Goal: Task Accomplishment & Management: Manage account settings

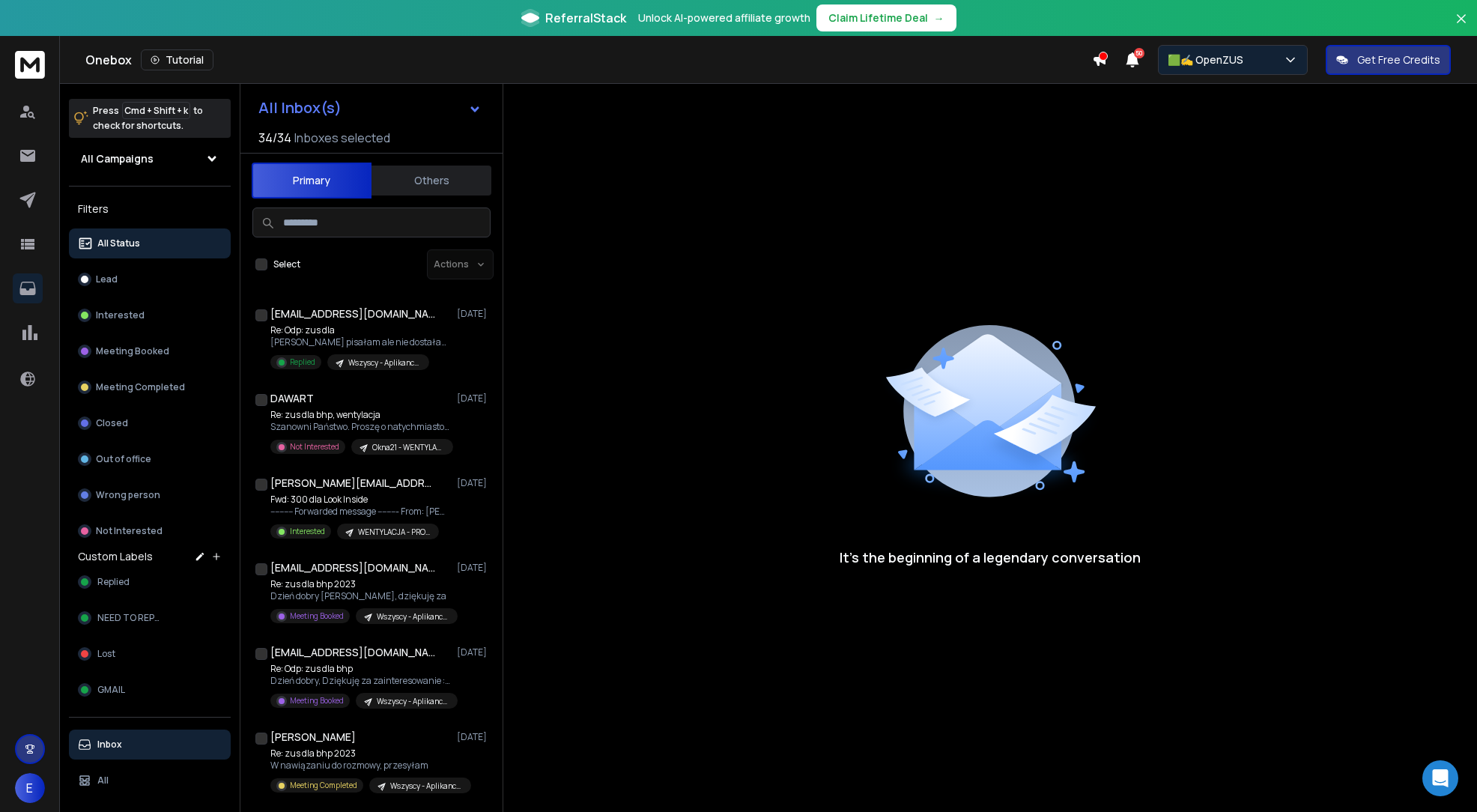
click at [1240, 58] on p "🟩✍️ OpenZUS" at bounding box center [1209, 59] width 82 height 15
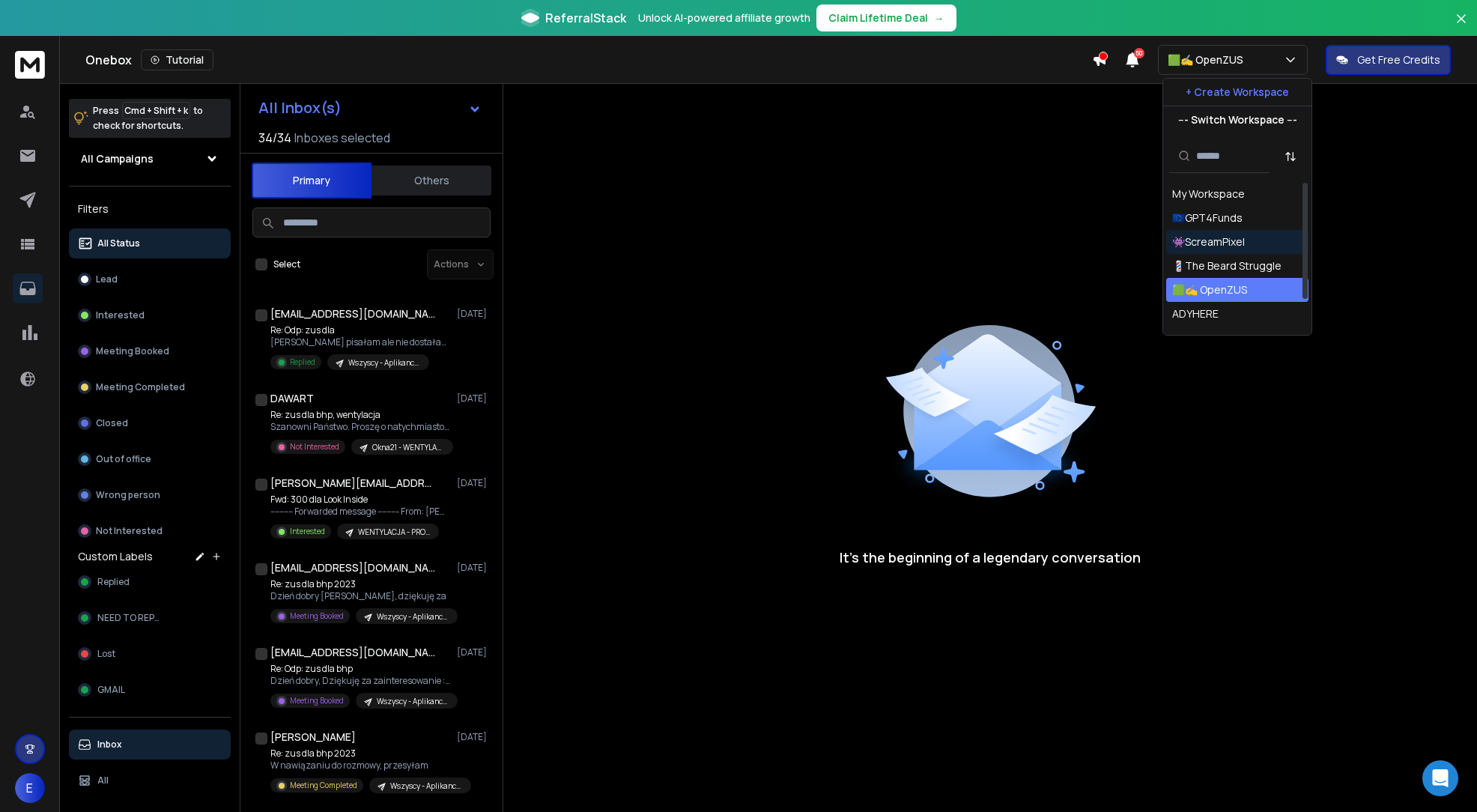
click at [1210, 244] on div "👾ScreamPixel" at bounding box center [1209, 241] width 73 height 15
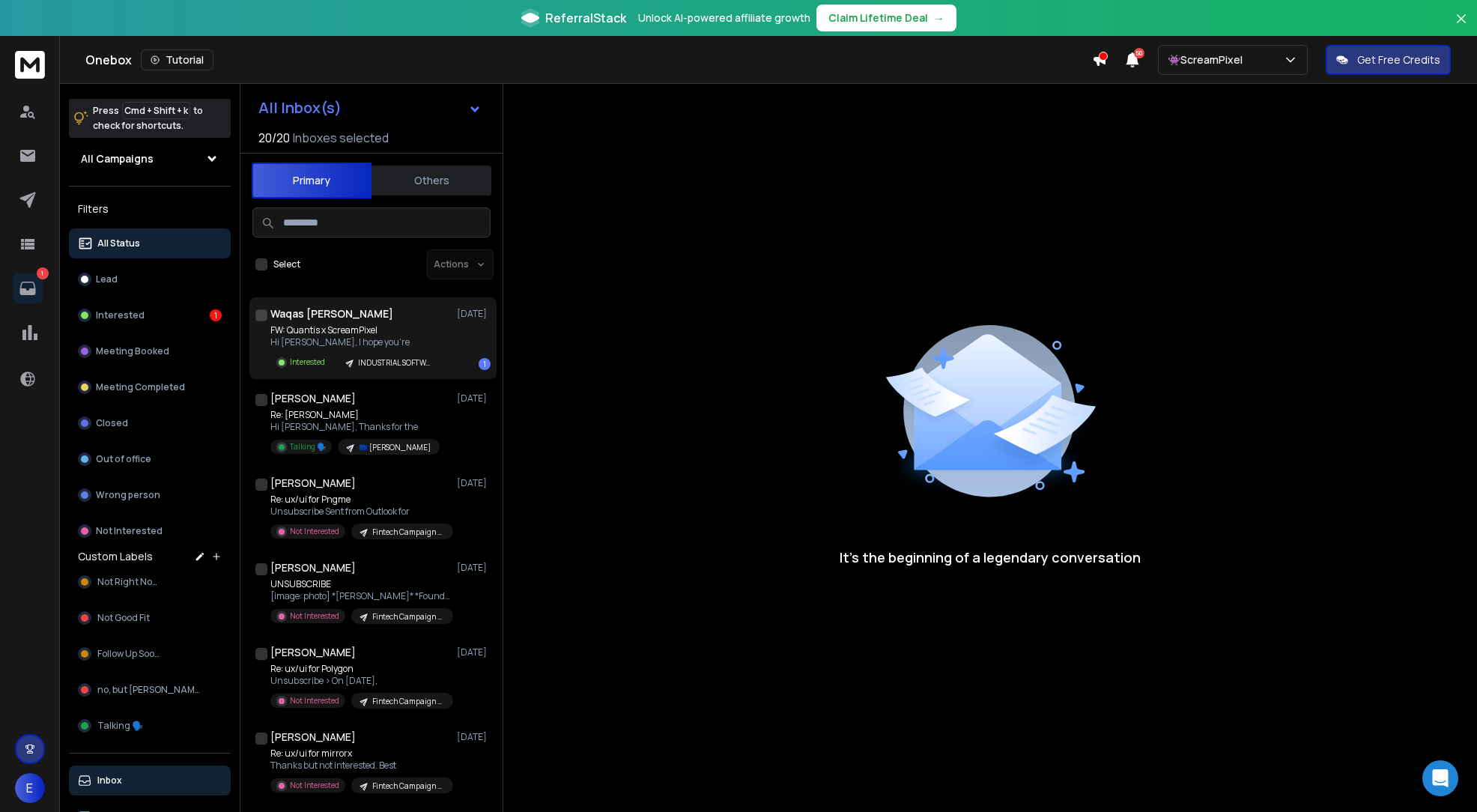
click at [446, 344] on div "FW: Quantis x ScreamPixel Hi Radoslaw, I hope you're Interested INDUSTRIAL SOFT…" at bounding box center [381, 347] width 220 height 45
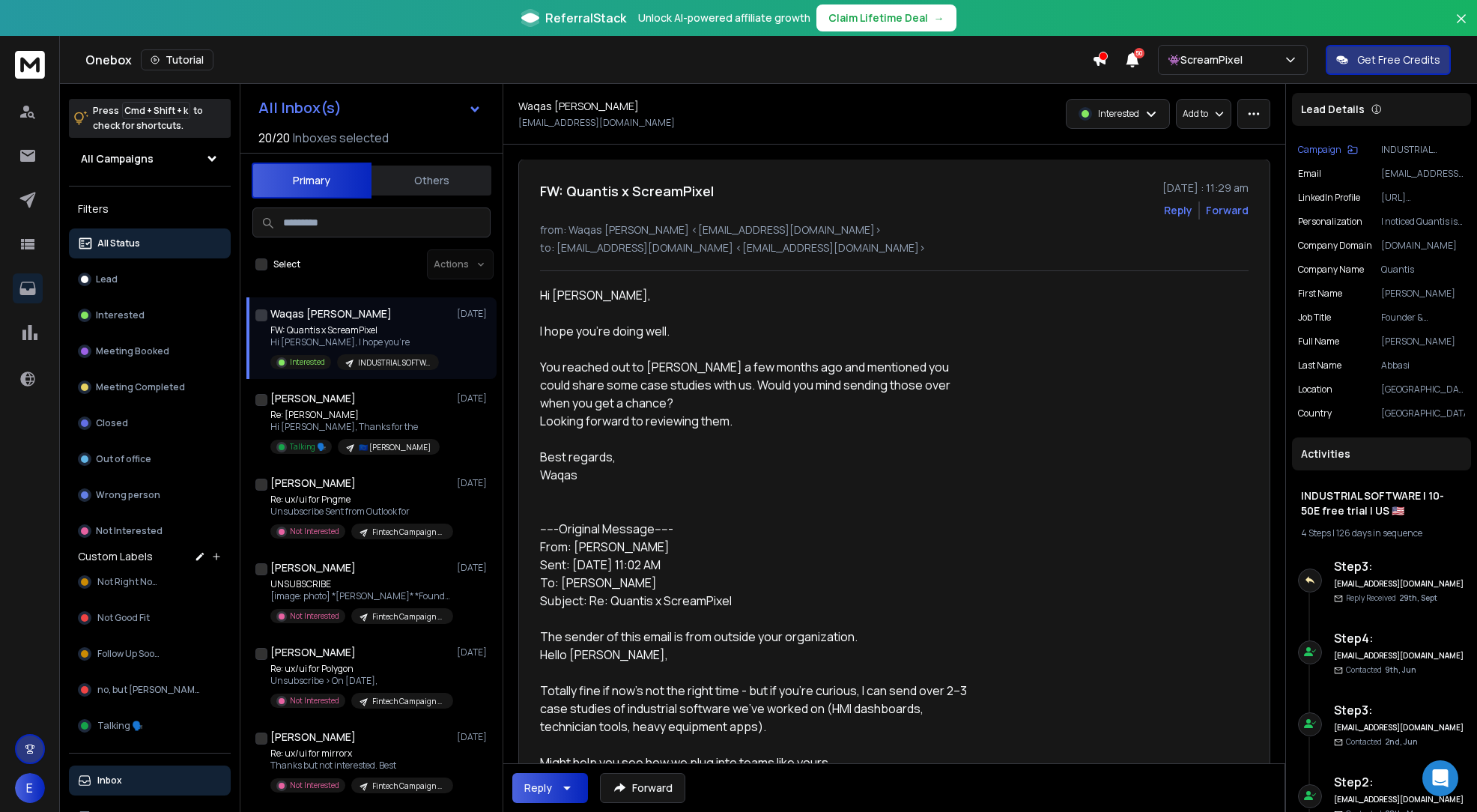
scroll to position [17, 0]
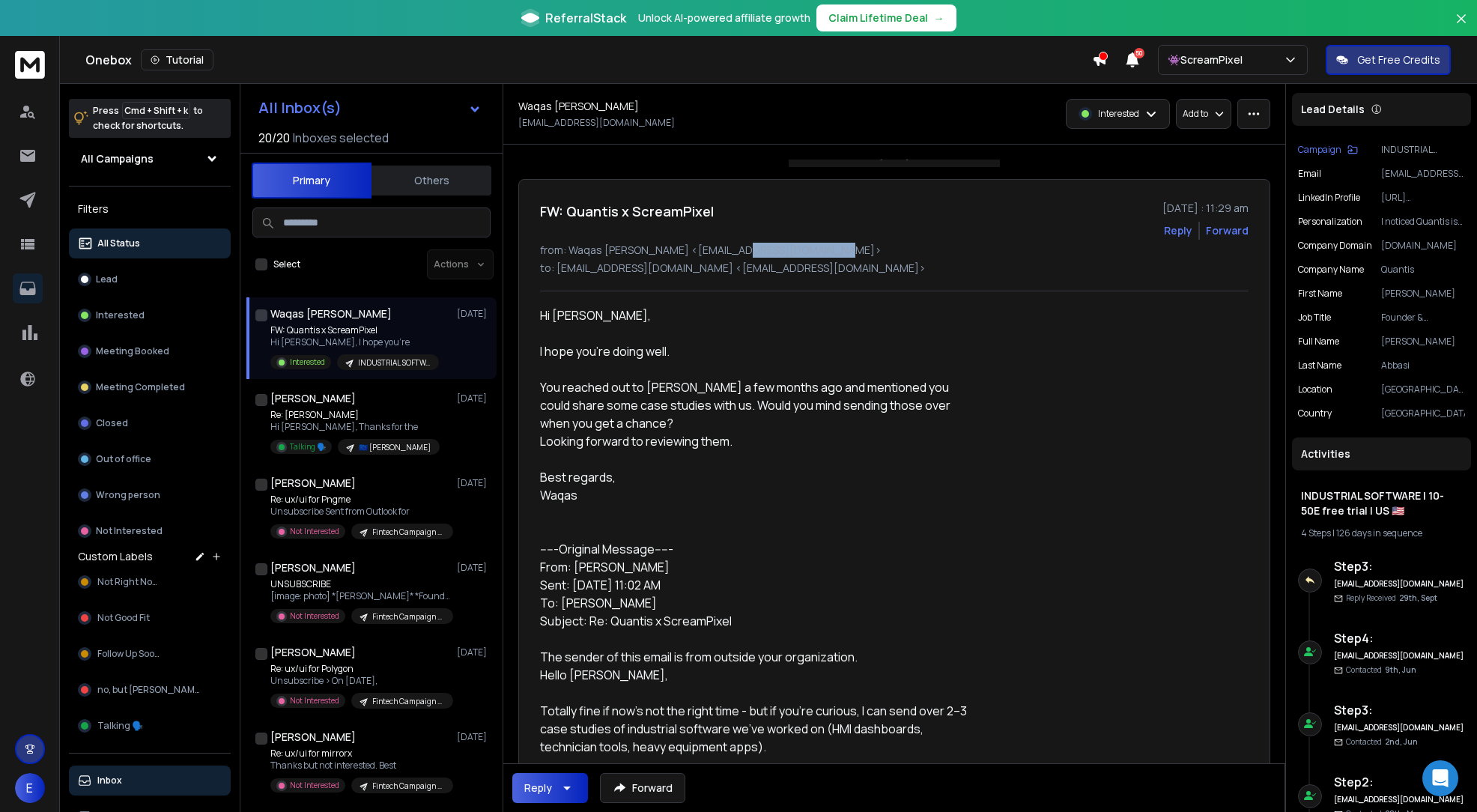
drag, startPoint x: 813, startPoint y: 252, endPoint x: 731, endPoint y: 253, distance: 82.0
click at [731, 253] on p "from: Waqas Athar Qureshi <wqureshi@ssidecisions.com>" at bounding box center [894, 250] width 709 height 15
copy p "ssidecisions.com"
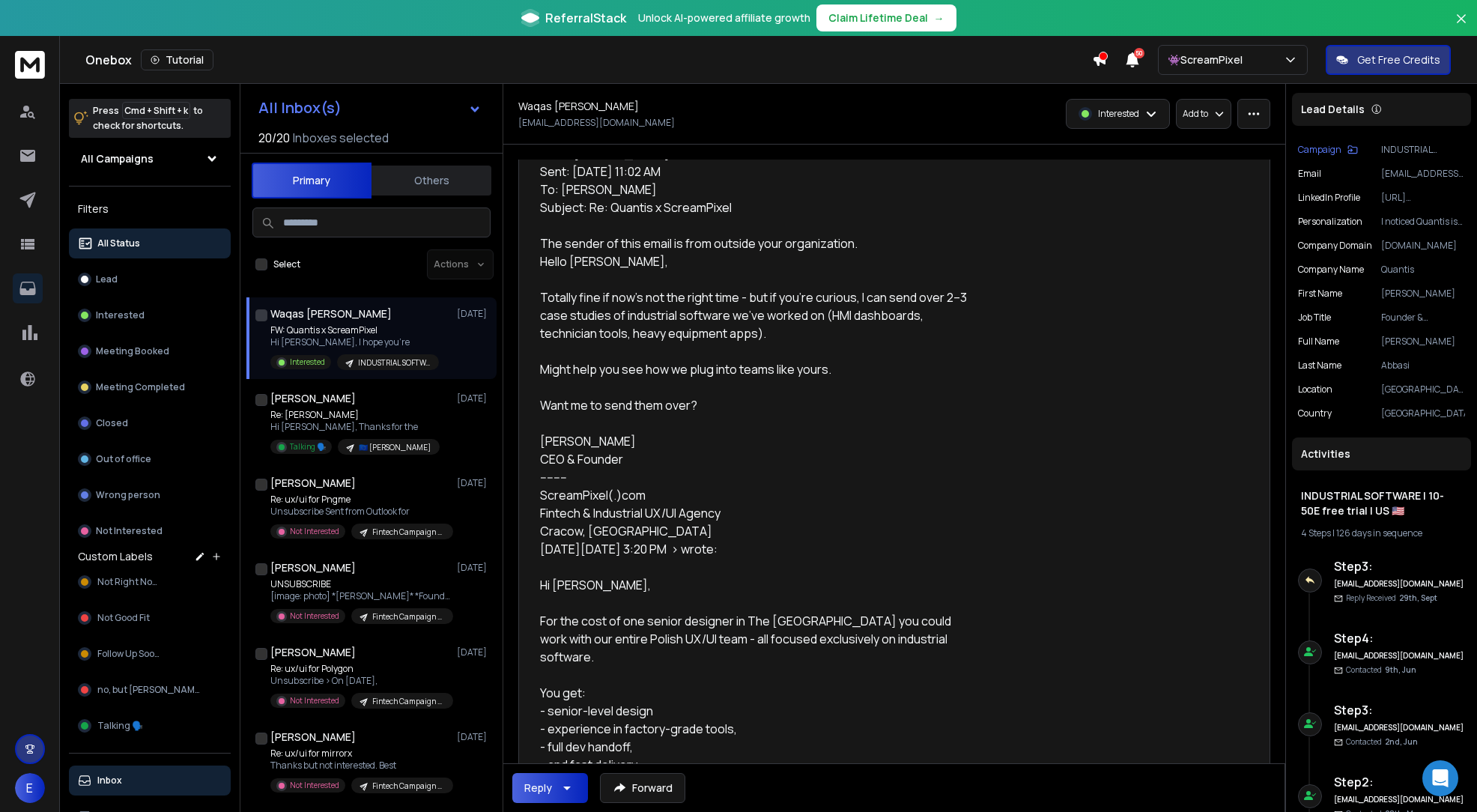
scroll to position [0, 0]
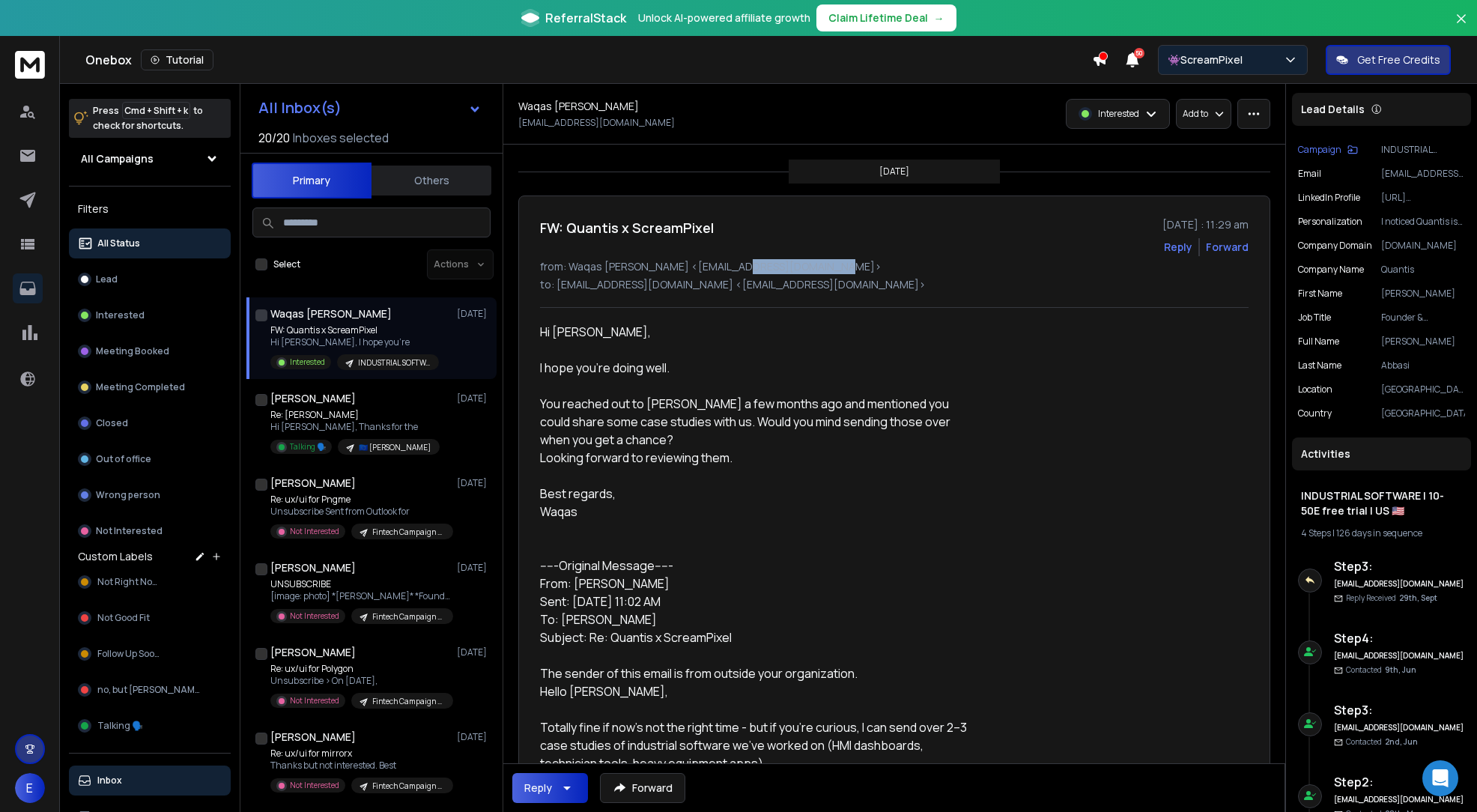
click at [1184, 73] on button "👾ScreamPixel" at bounding box center [1233, 60] width 149 height 29
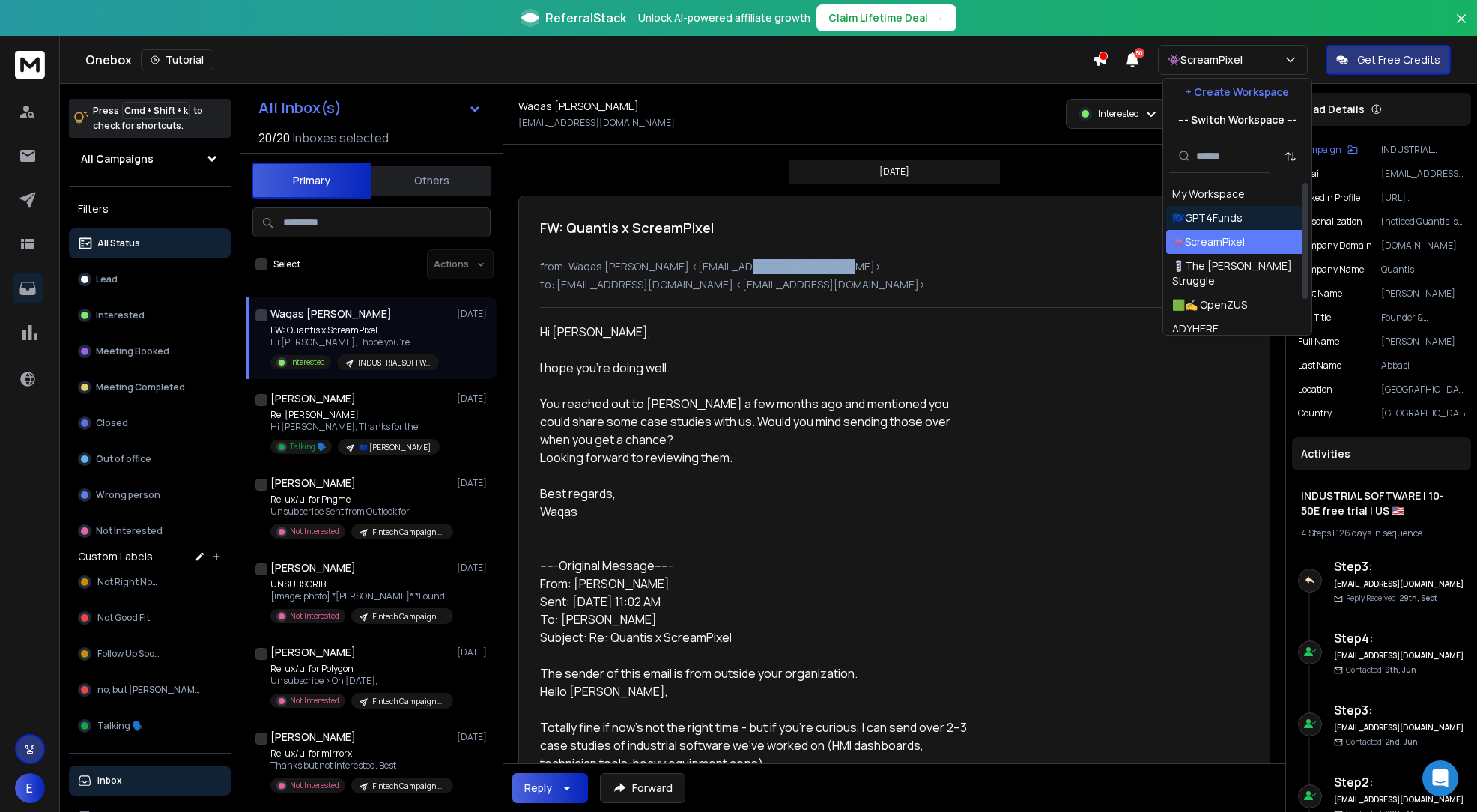
click at [1201, 223] on div "🇪🇺GPT4Funds" at bounding box center [1208, 217] width 71 height 15
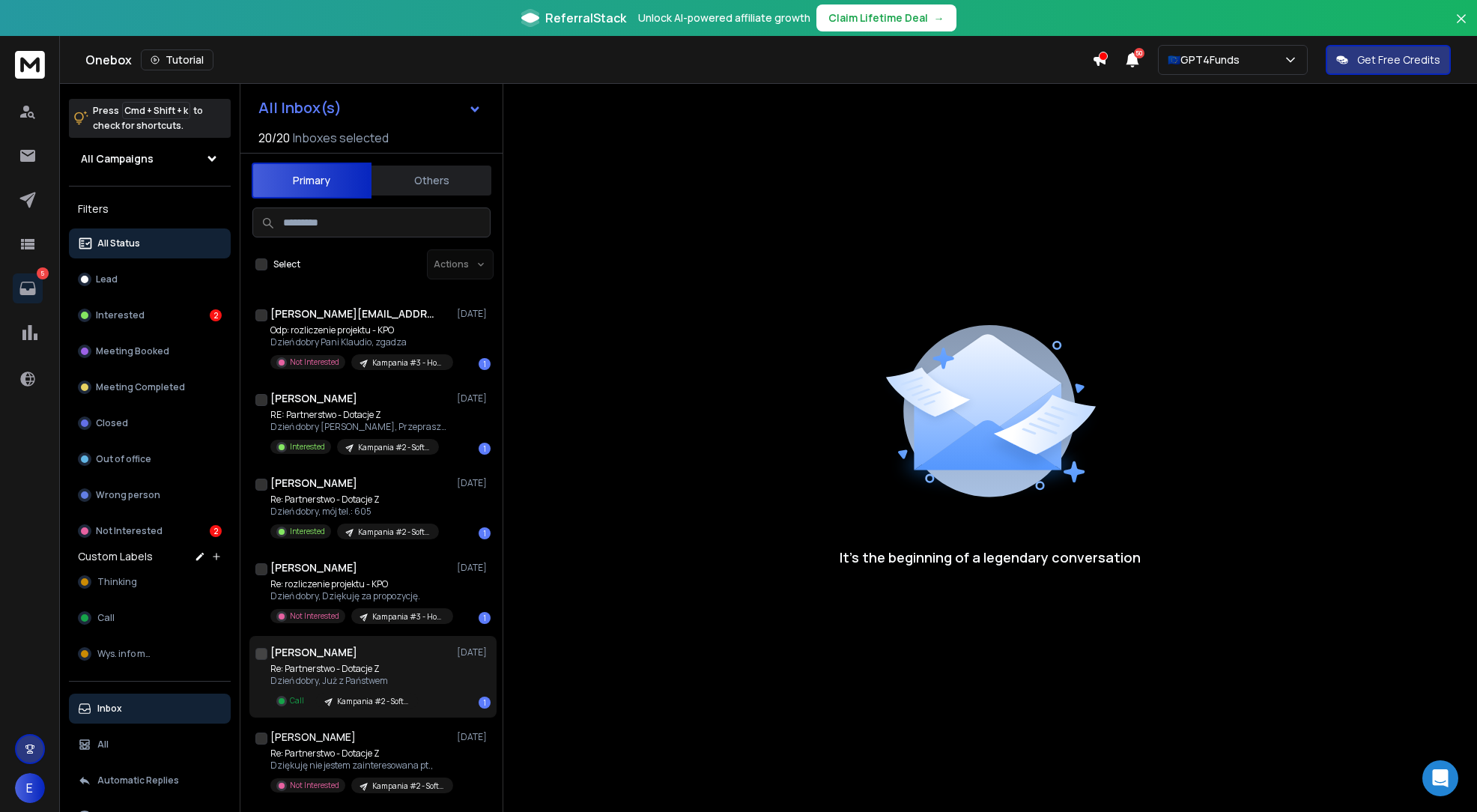
click at [347, 663] on p "Re: Partnerstwo - Dotacje Z" at bounding box center [344, 668] width 148 height 12
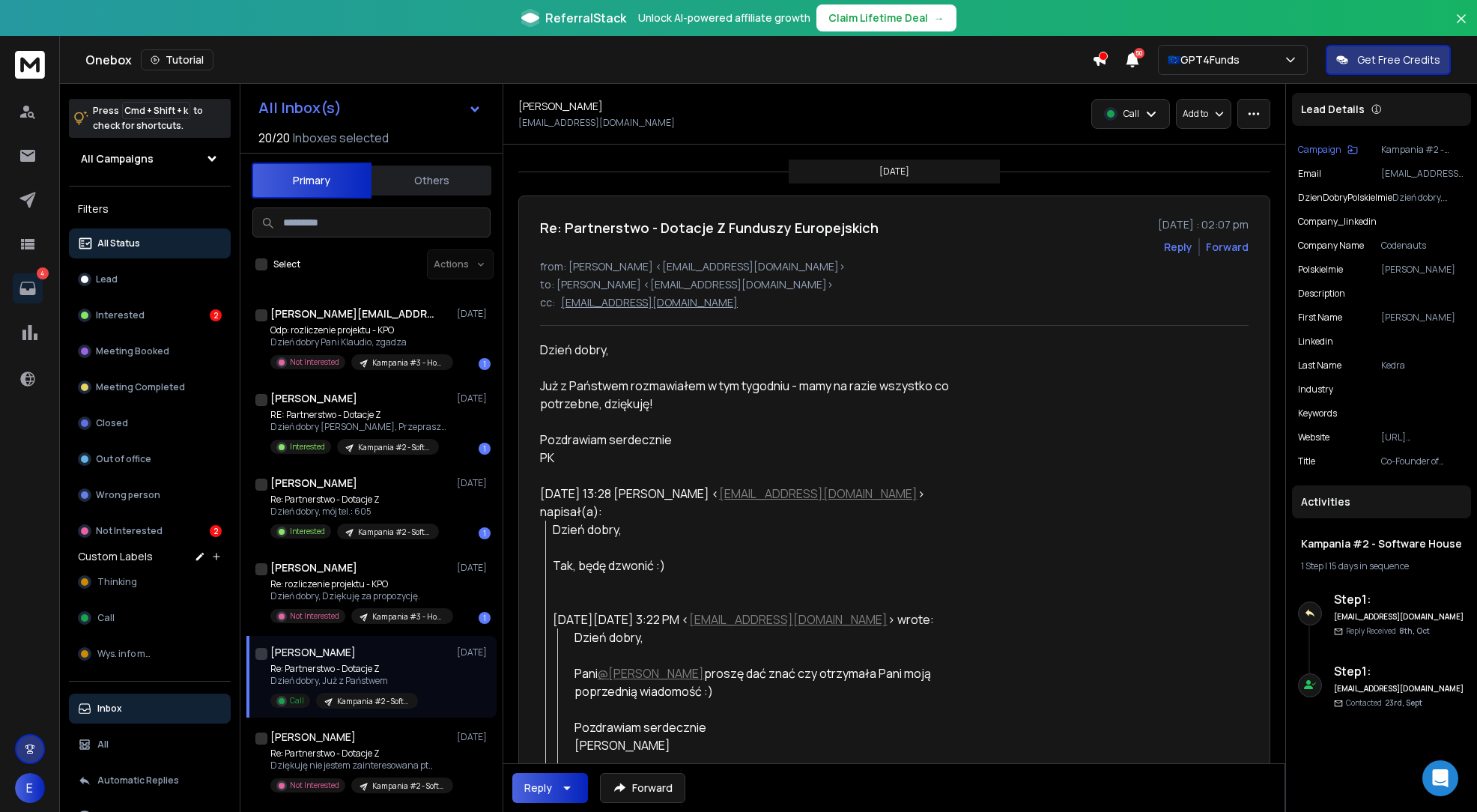
click at [263, 655] on button "button" at bounding box center [262, 654] width 12 height 12
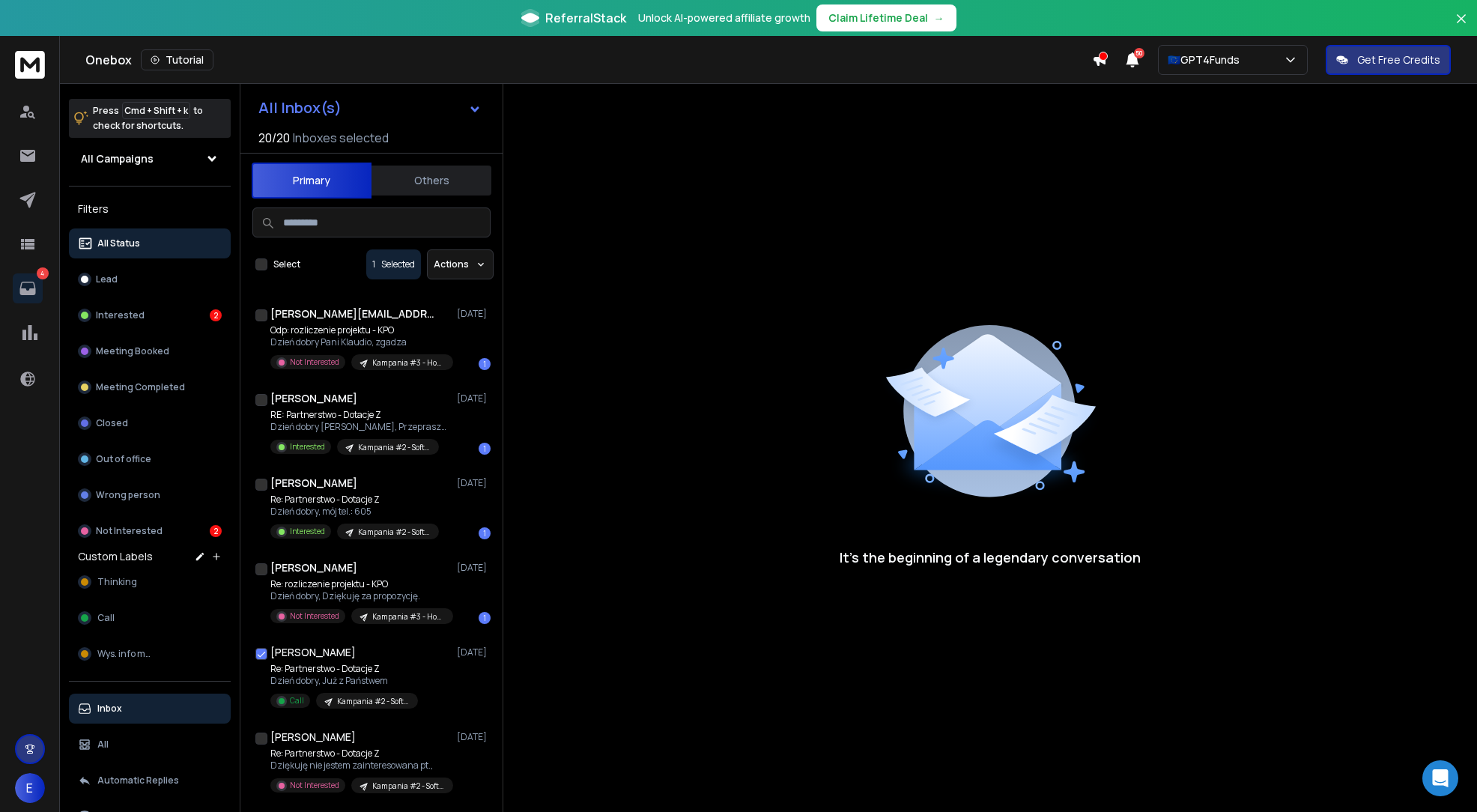
click at [469, 283] on div "Select 1 Selected Actions b.holowienko@wp.pl 08 Oct Odp: rozliczenie projektu -…" at bounding box center [372, 515] width 263 height 628
click at [462, 272] on button "Actions" at bounding box center [460, 264] width 67 height 29
click at [454, 295] on div "Mark as Unread" at bounding box center [439, 298] width 96 height 15
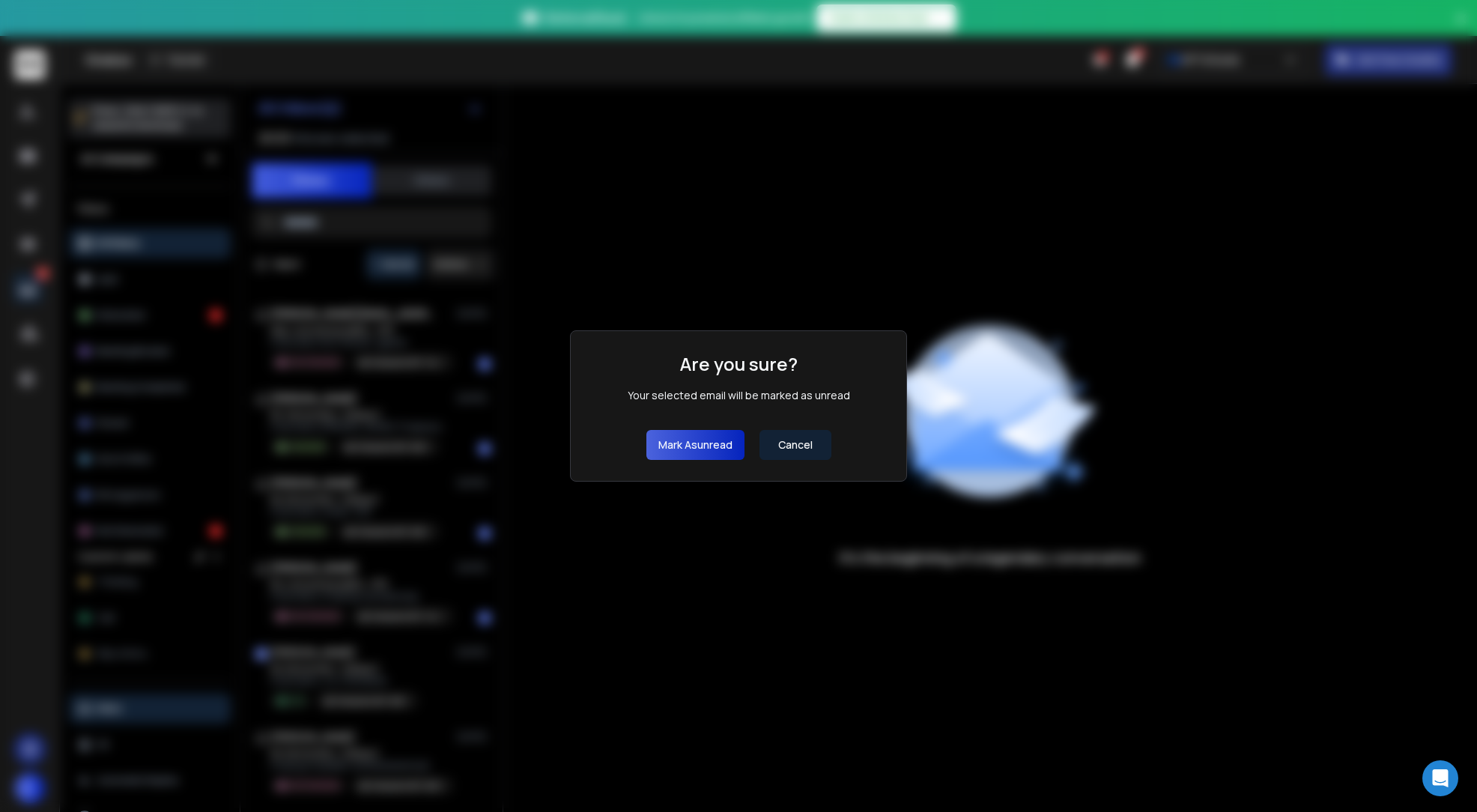
click at [719, 438] on p "Mark as unread" at bounding box center [695, 444] width 74 height 15
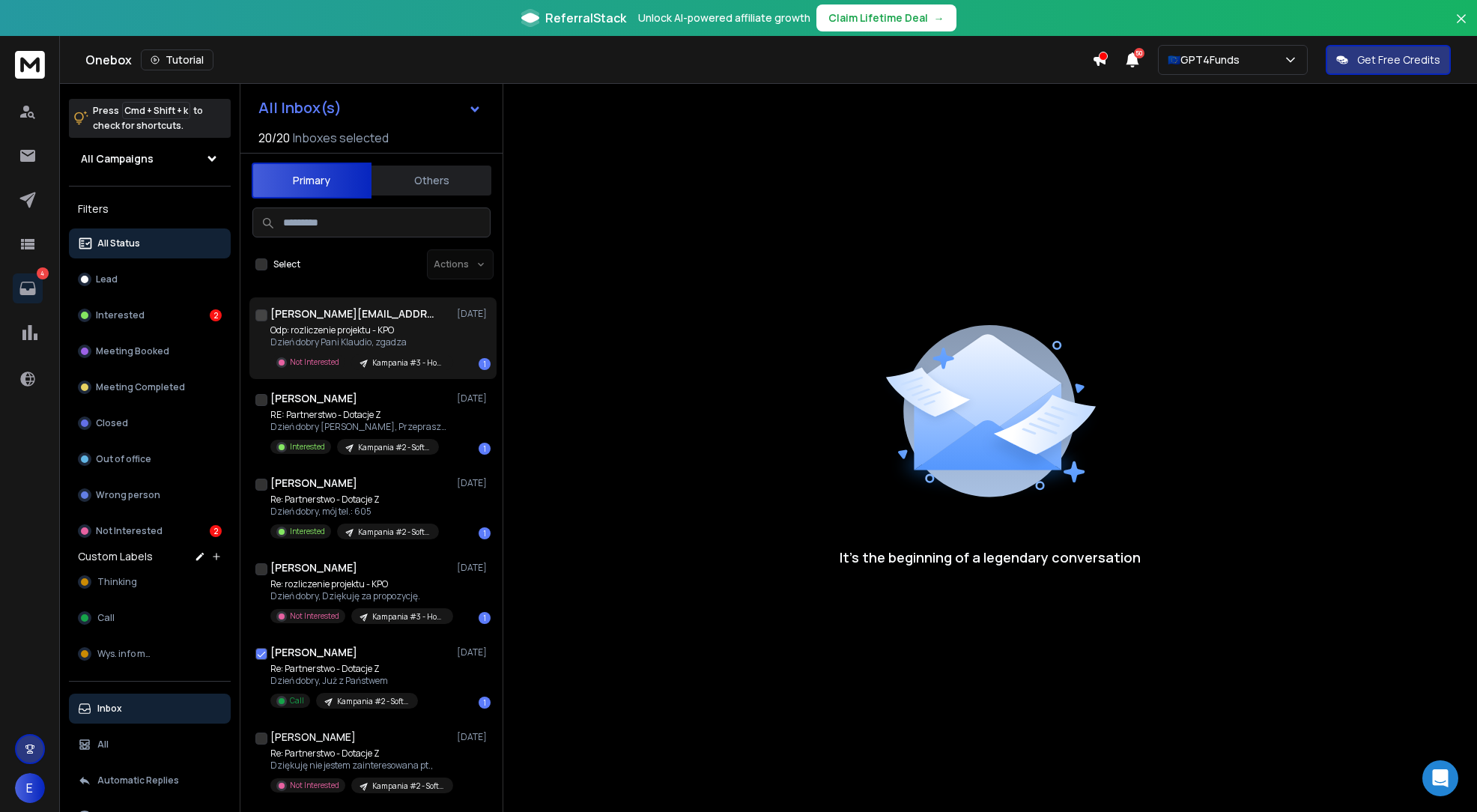
click at [426, 336] on p "Dzień dobry Pani Klaudio, zgadza" at bounding box center [360, 342] width 180 height 12
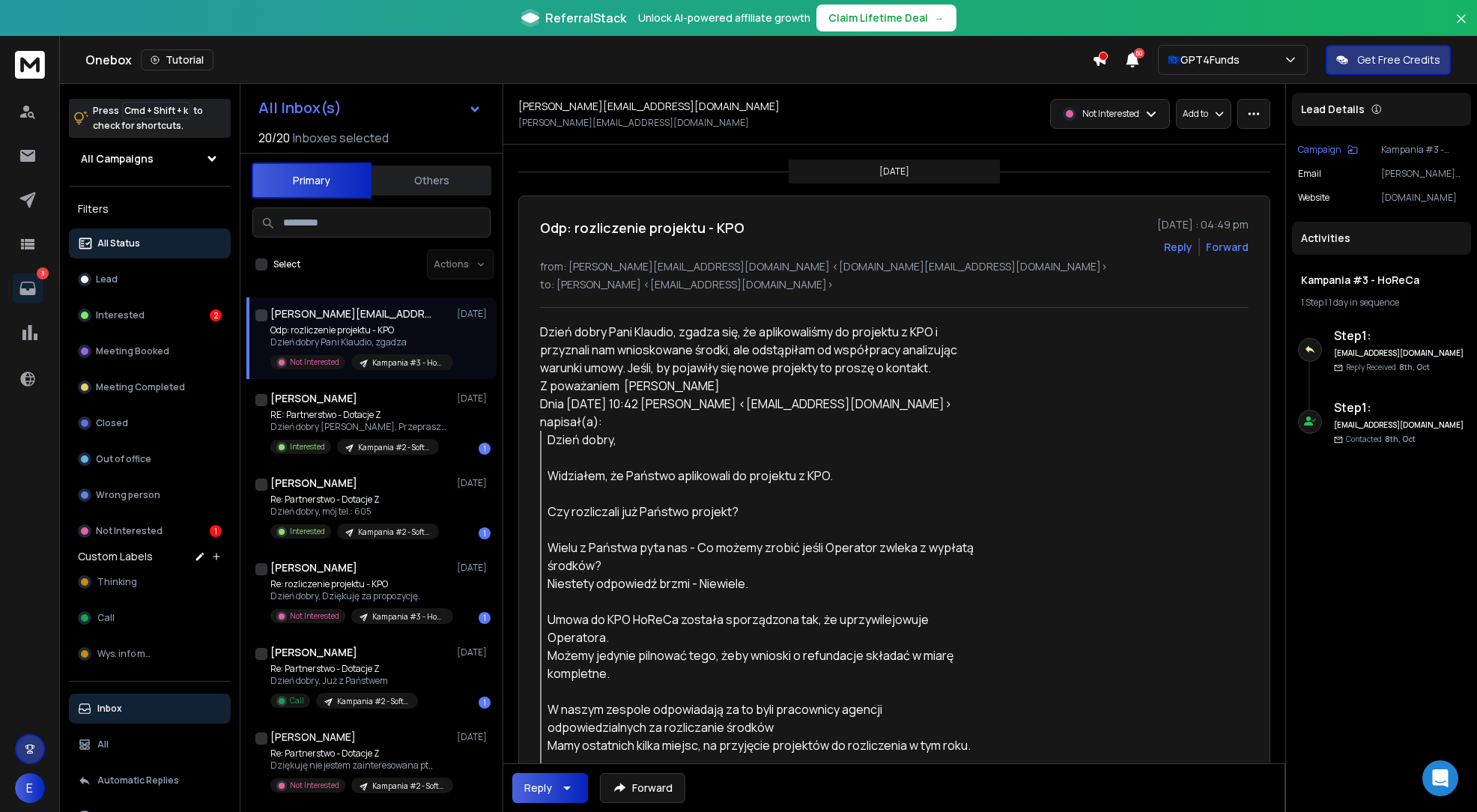
click at [266, 312] on button "button" at bounding box center [262, 316] width 12 height 12
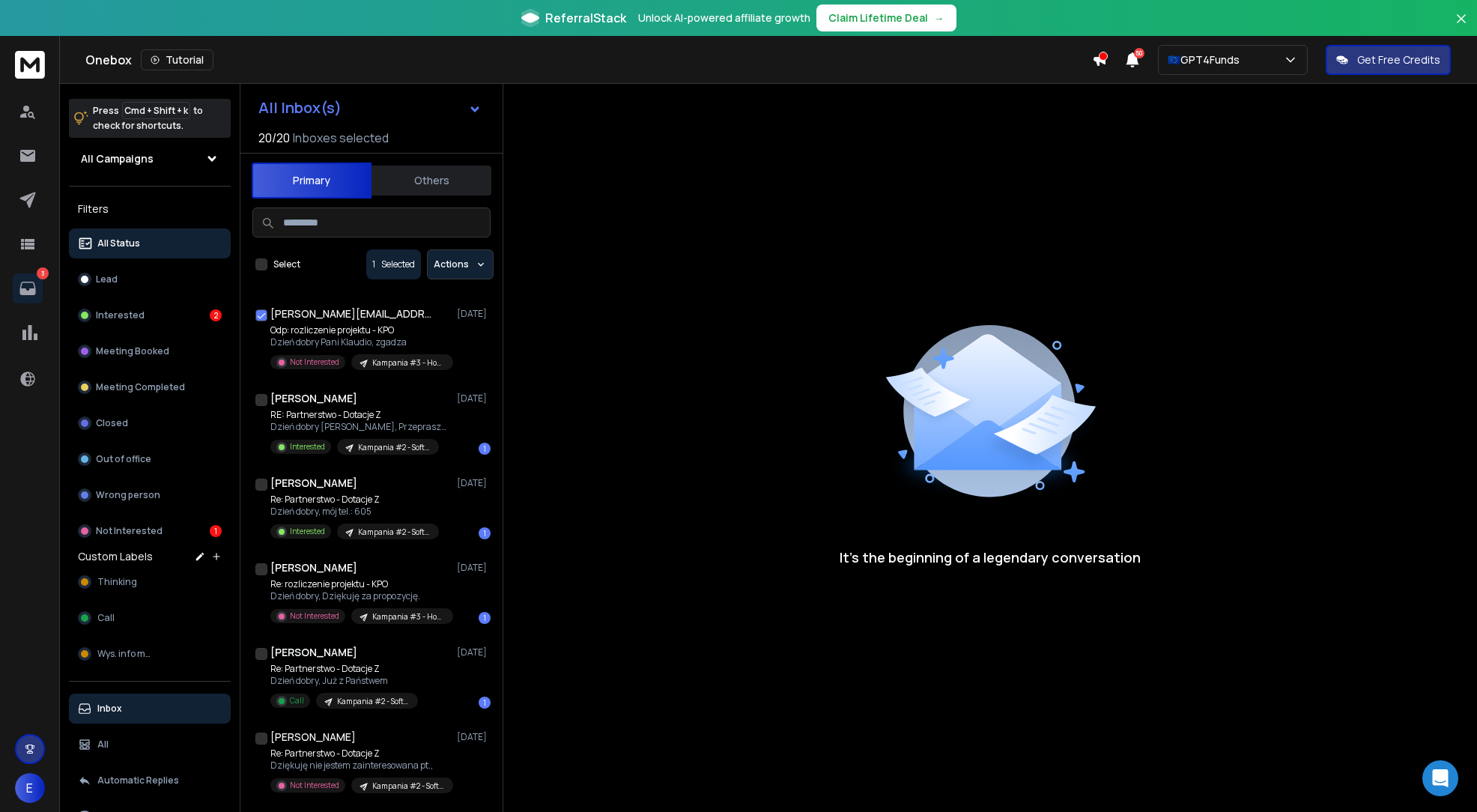
click at [435, 265] on button "Actions" at bounding box center [460, 264] width 67 height 29
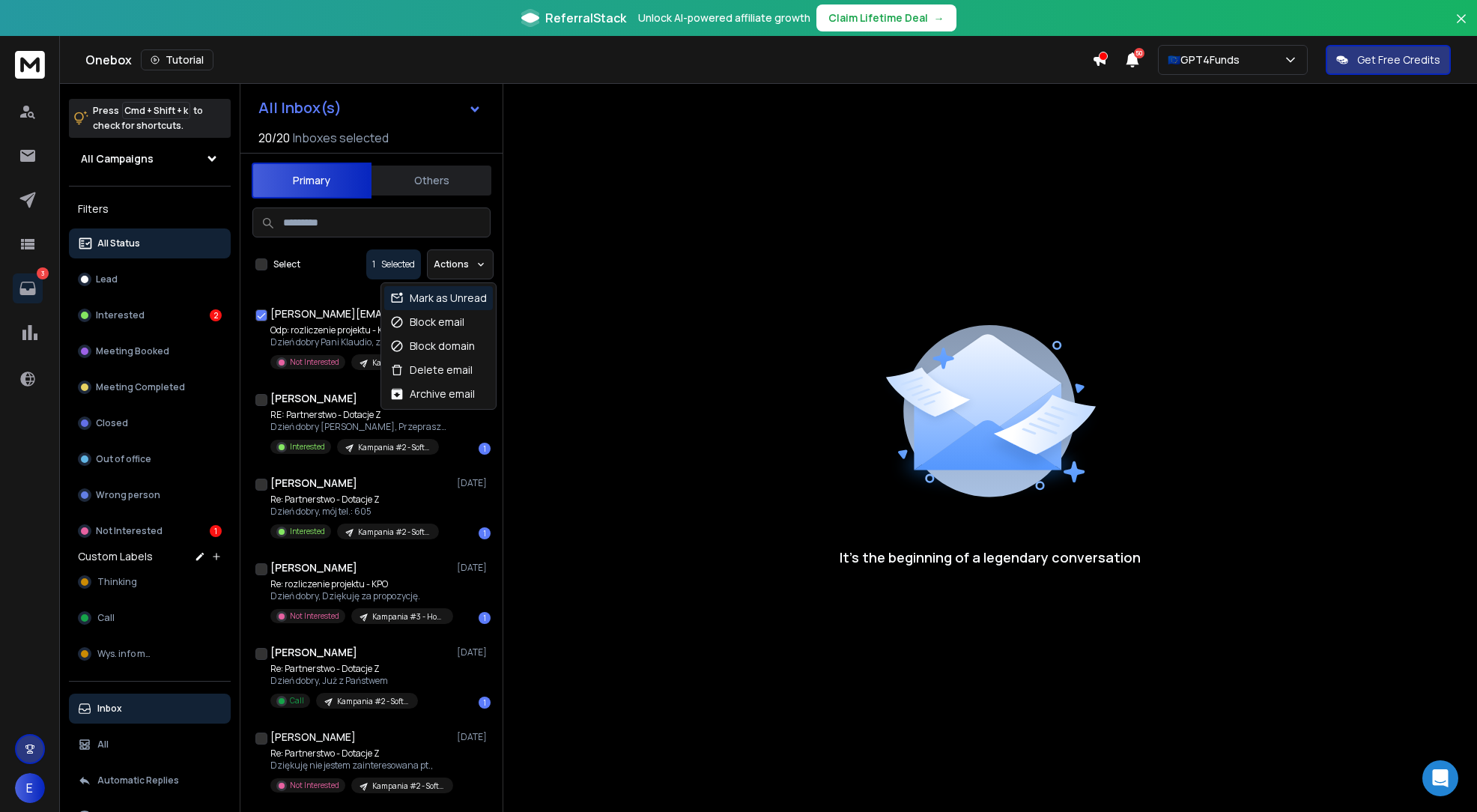
click at [457, 300] on div "Mark as Unread" at bounding box center [439, 298] width 96 height 15
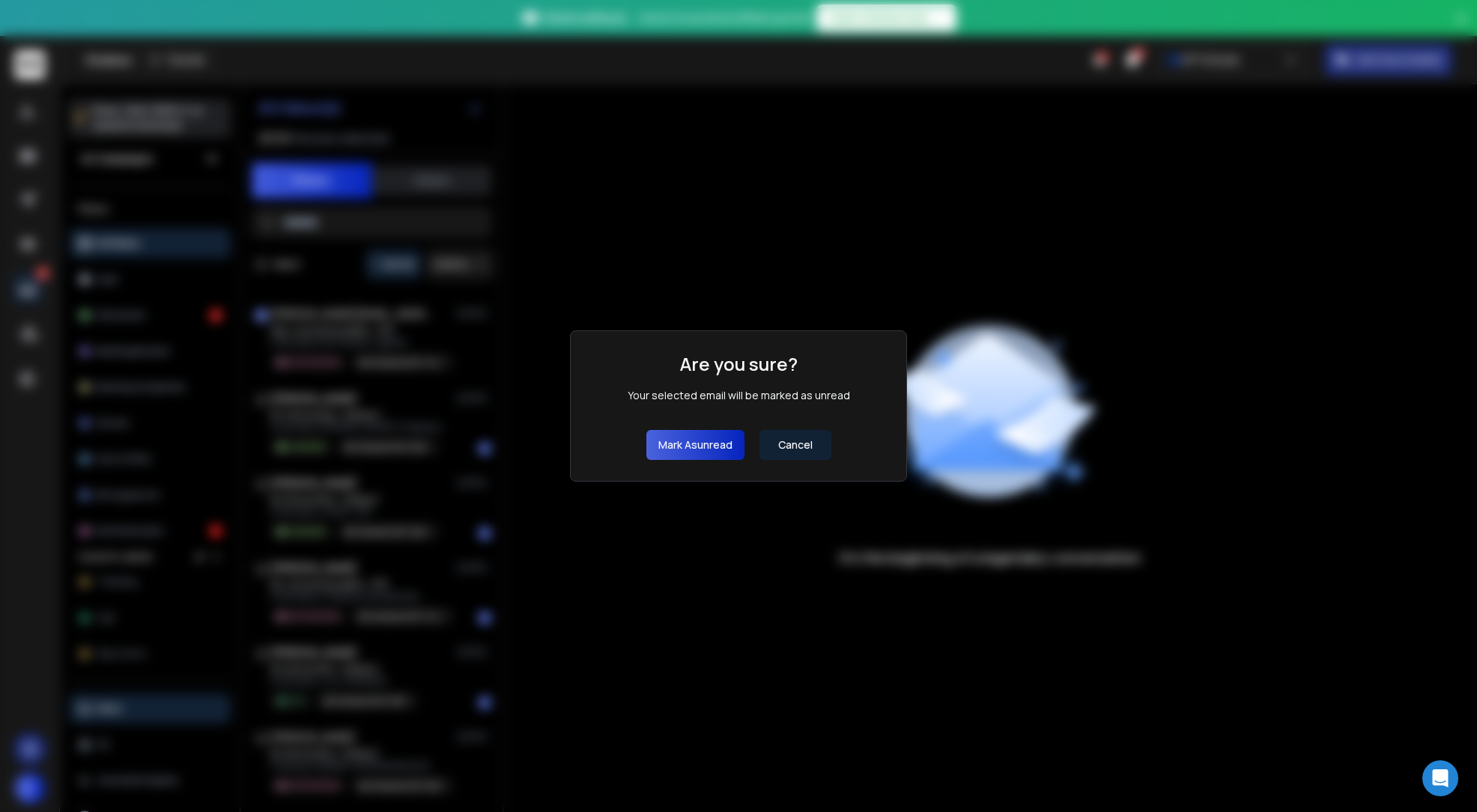
click at [730, 446] on p "Mark as unread" at bounding box center [695, 444] width 74 height 15
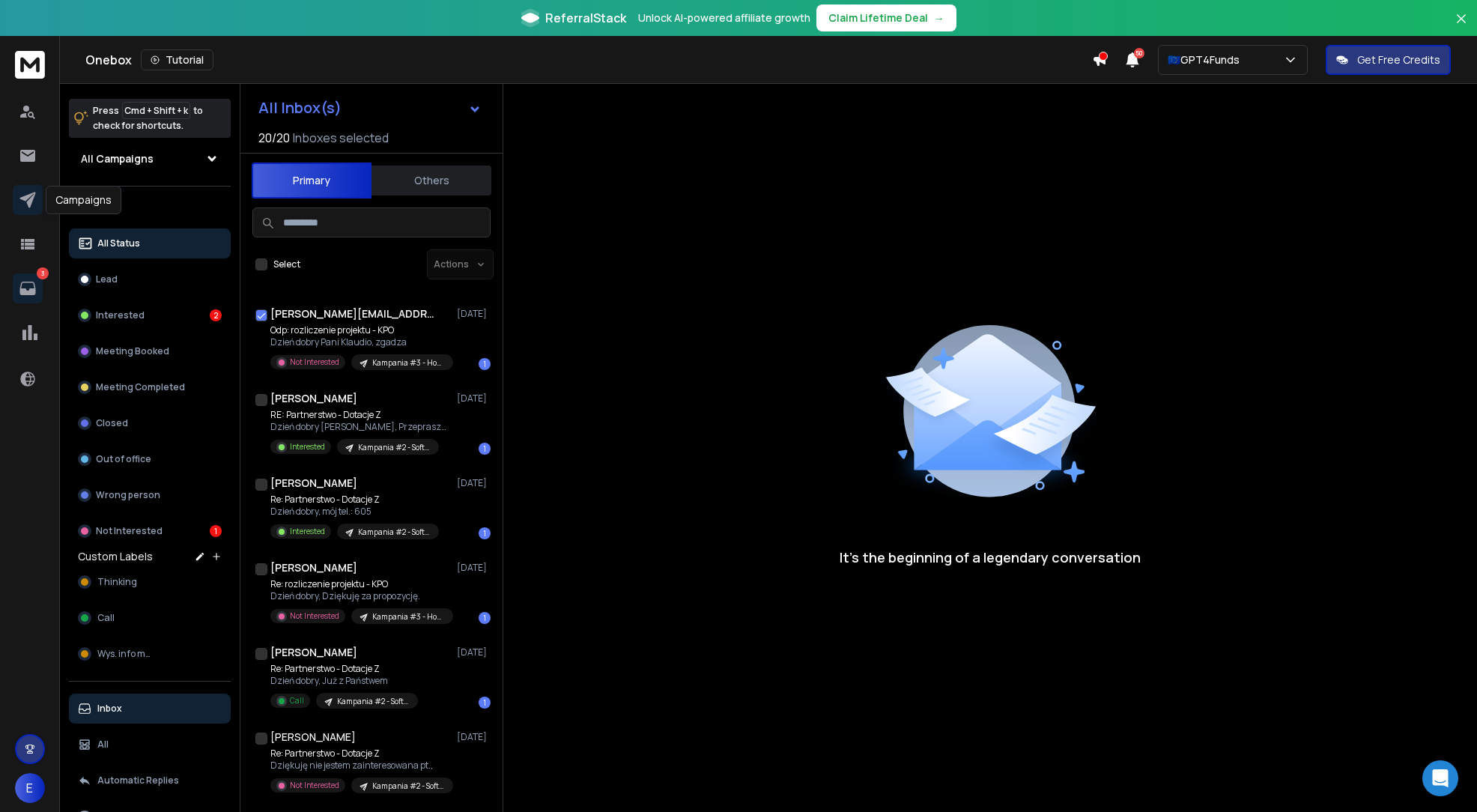
click at [34, 203] on icon at bounding box center [28, 200] width 18 height 18
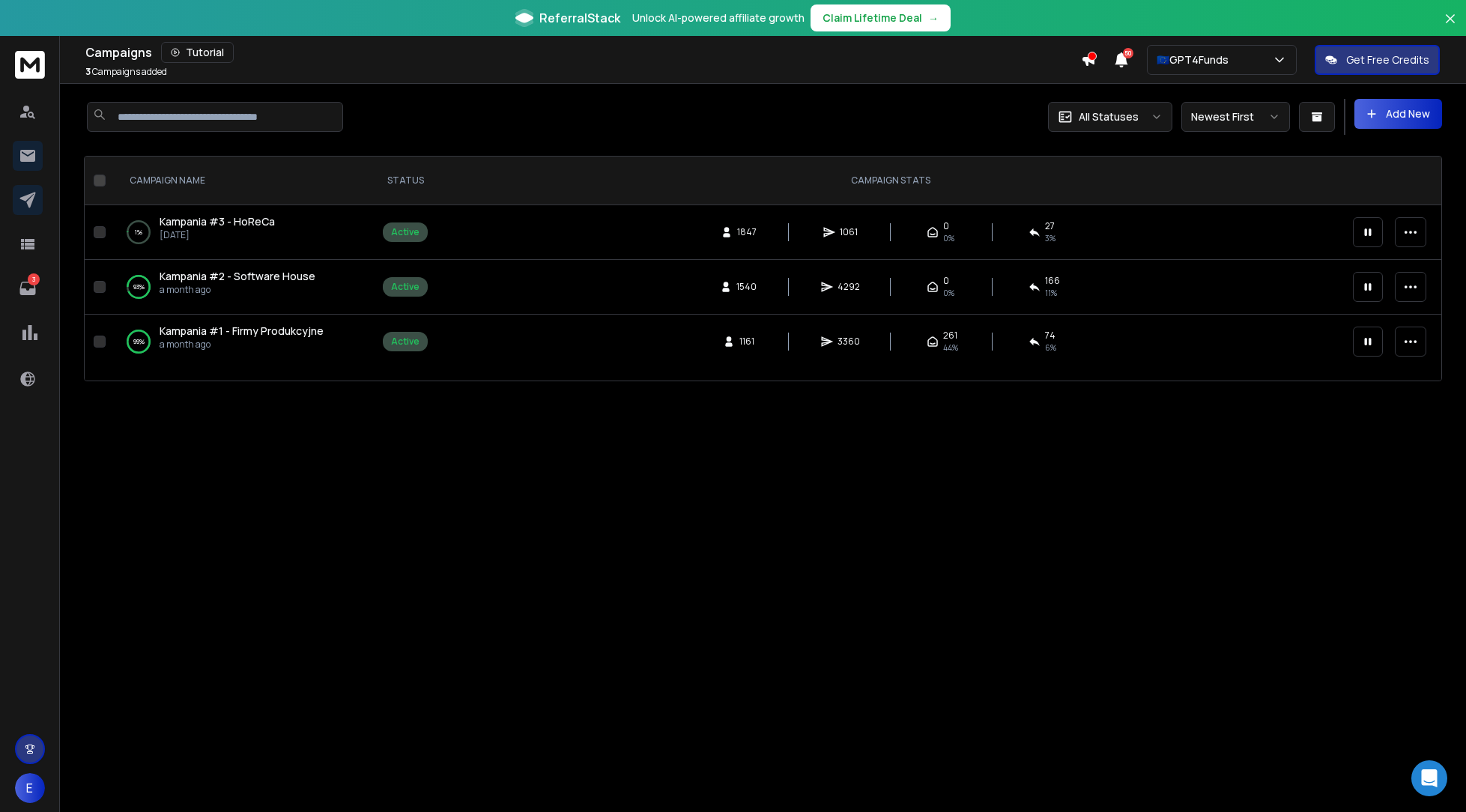
click at [37, 170] on link at bounding box center [28, 155] width 29 height 29
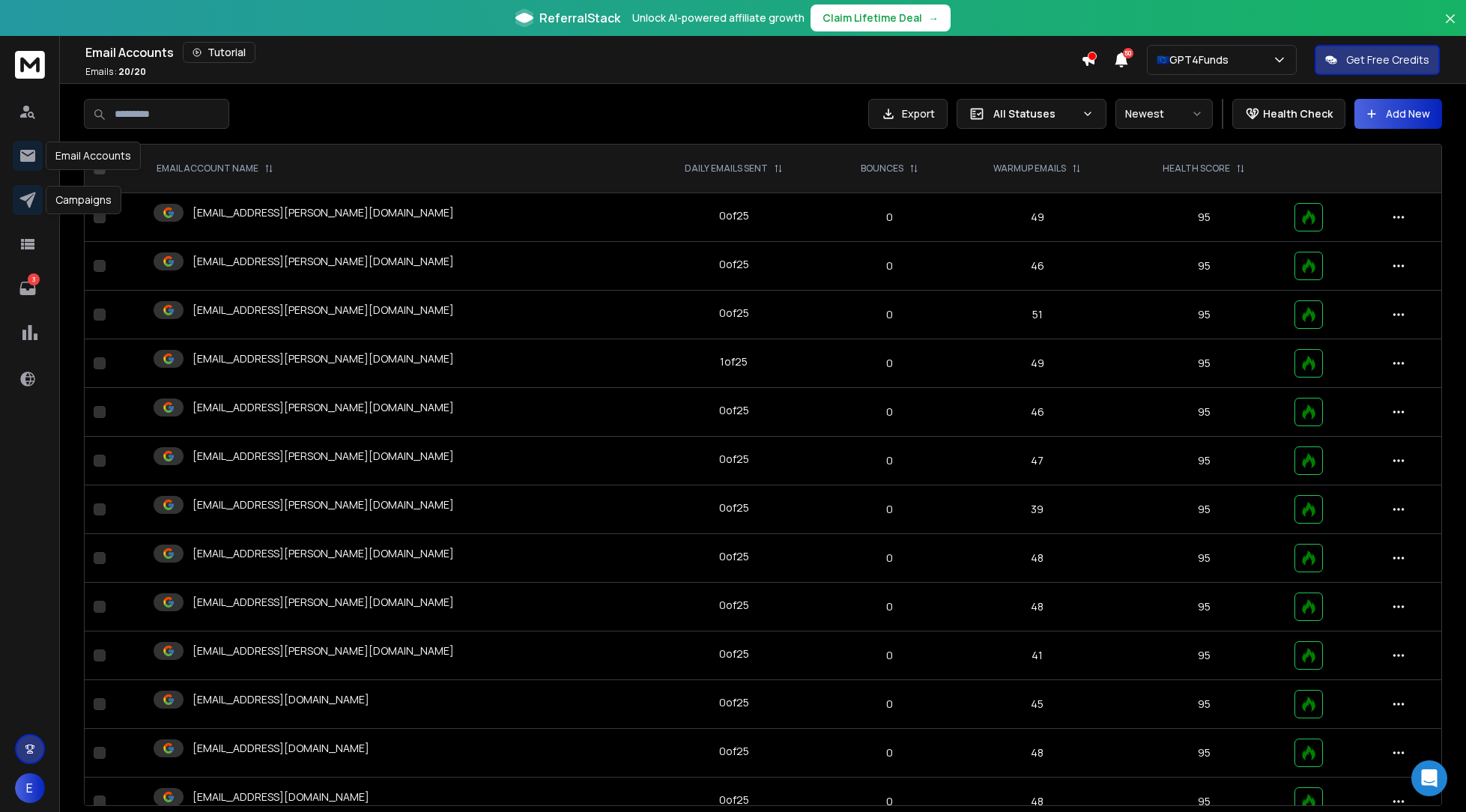
click at [34, 194] on icon at bounding box center [28, 200] width 18 height 18
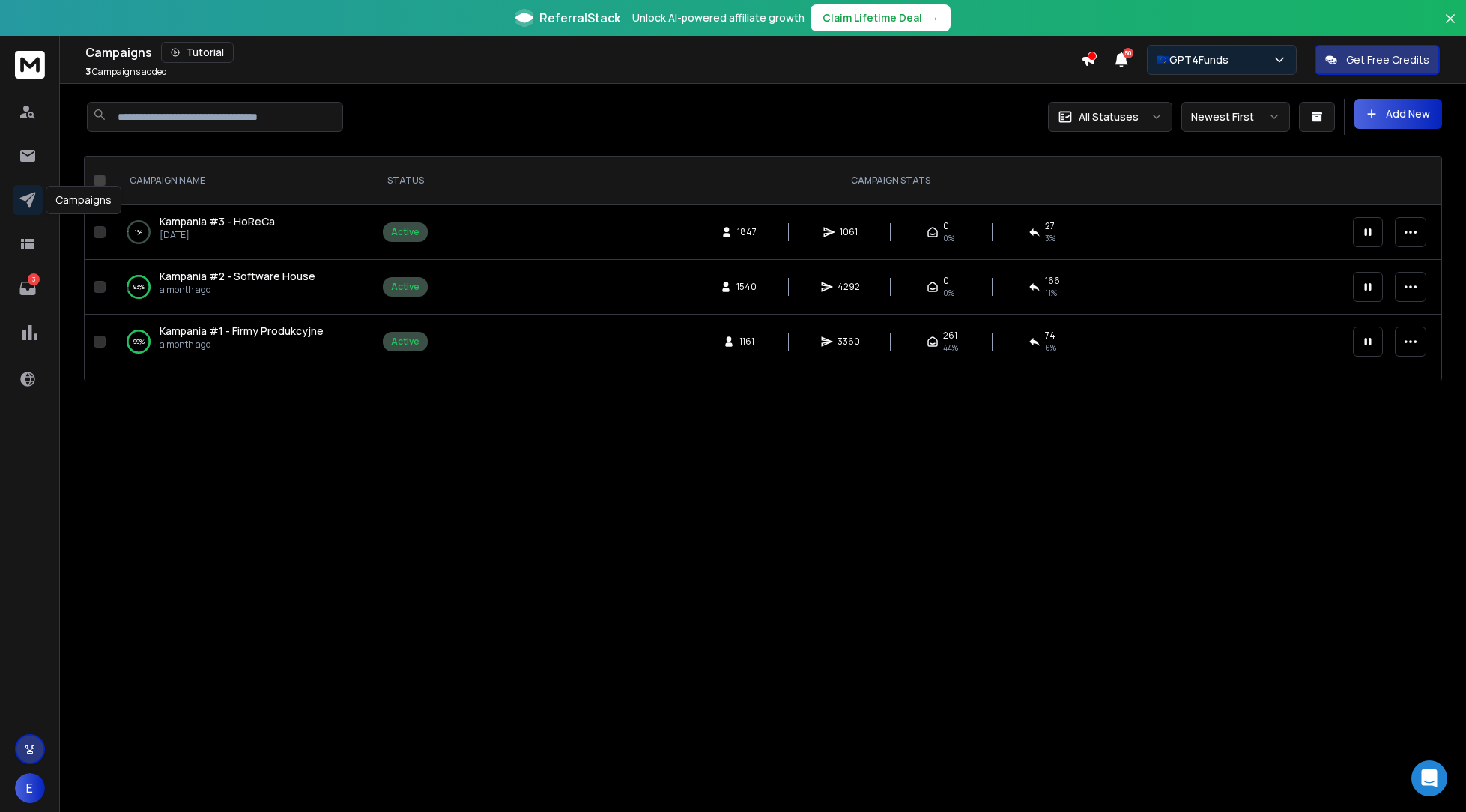
click at [1268, 61] on div "🇪🇺GPT4Funds" at bounding box center [1221, 59] width 131 height 15
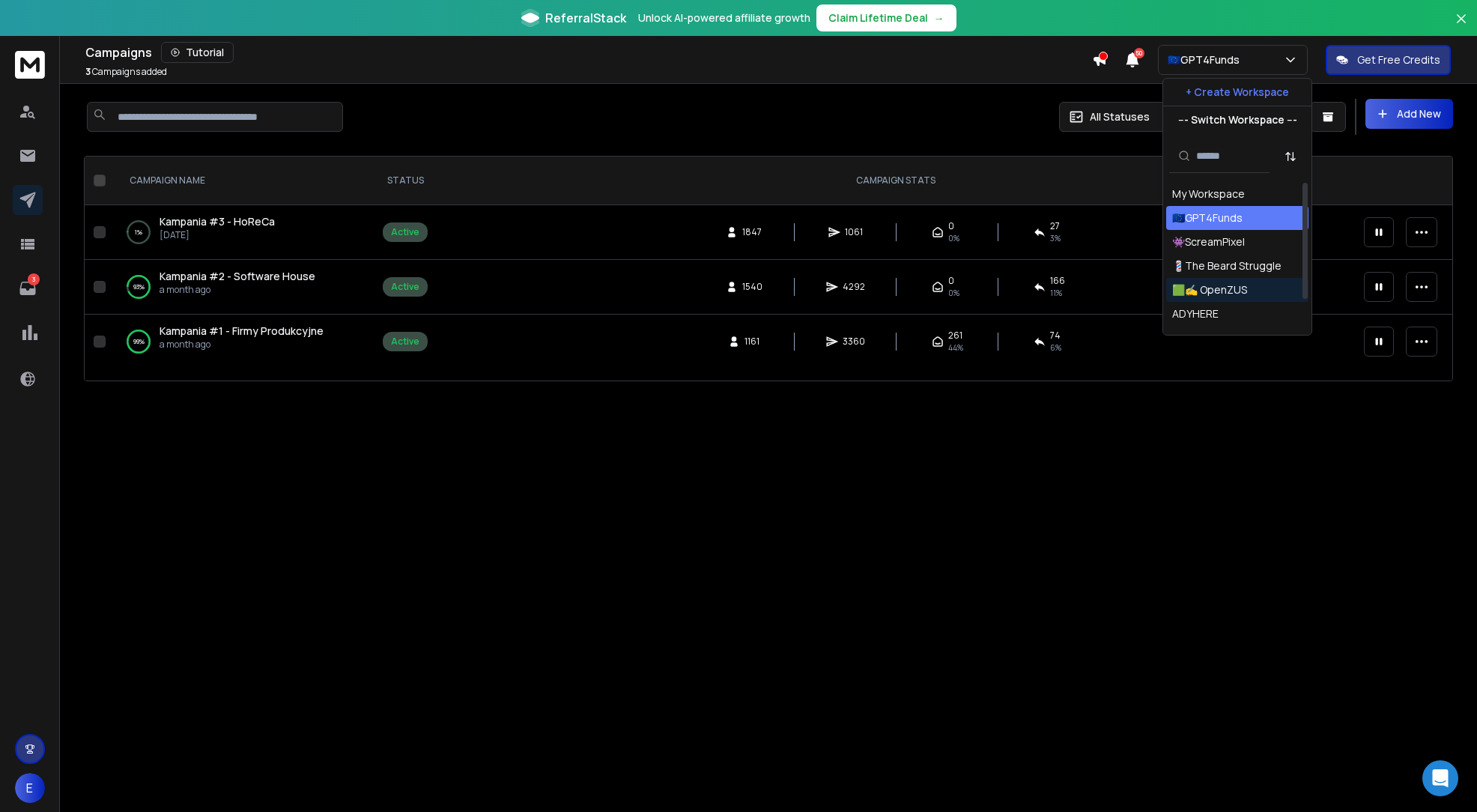
click at [1228, 289] on div "🟩✍️ OpenZUS" at bounding box center [1210, 289] width 75 height 15
